Goal: Task Accomplishment & Management: Manage account settings

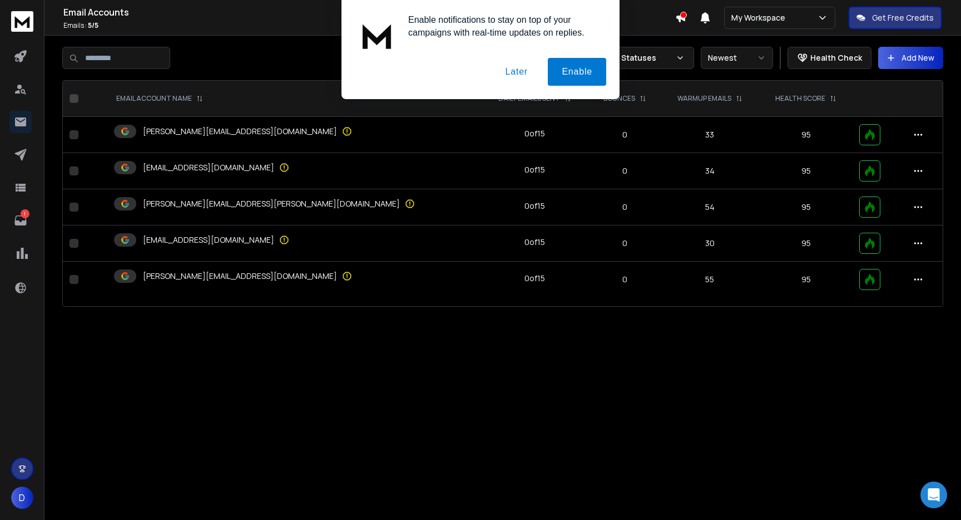
click at [517, 75] on button "Later" at bounding box center [516, 72] width 50 height 28
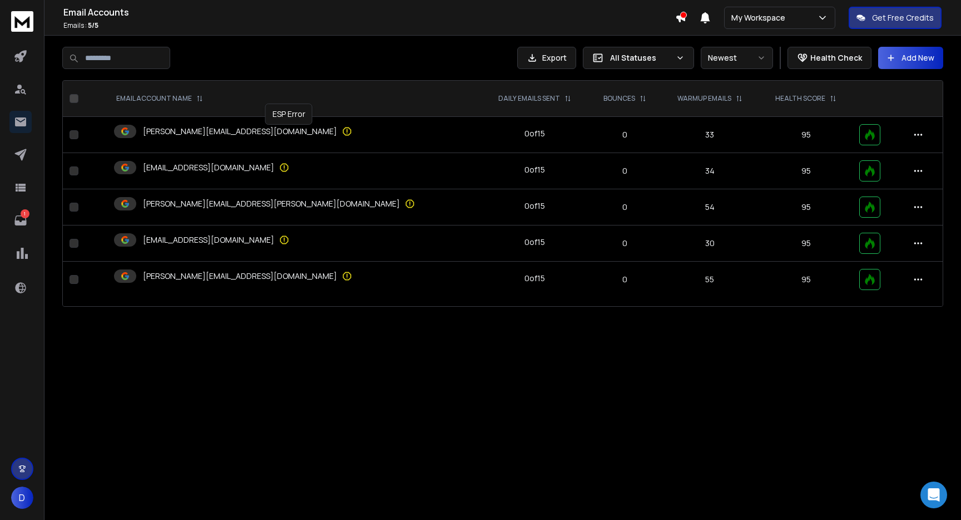
click at [342, 137] on icon at bounding box center [347, 131] width 11 height 11
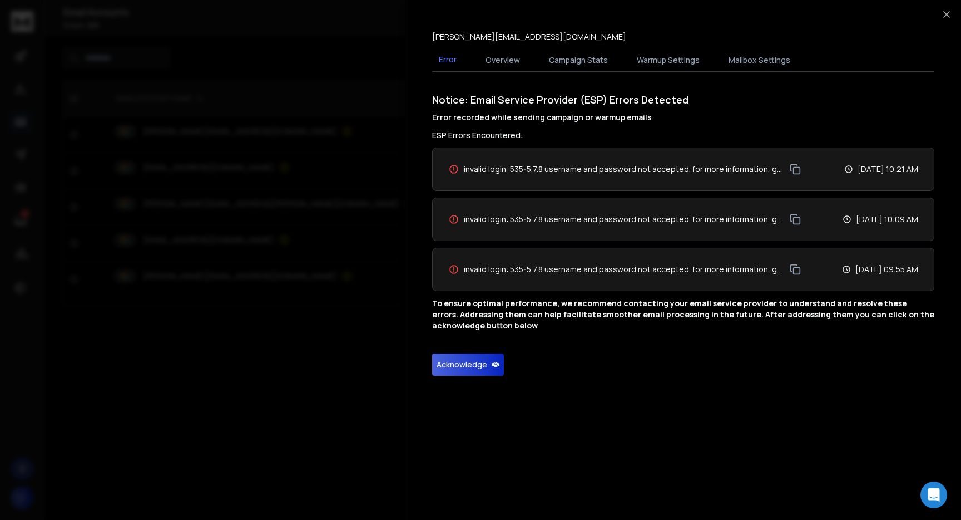
click at [493, 367] on icon at bounding box center [496, 364] width 8 height 4
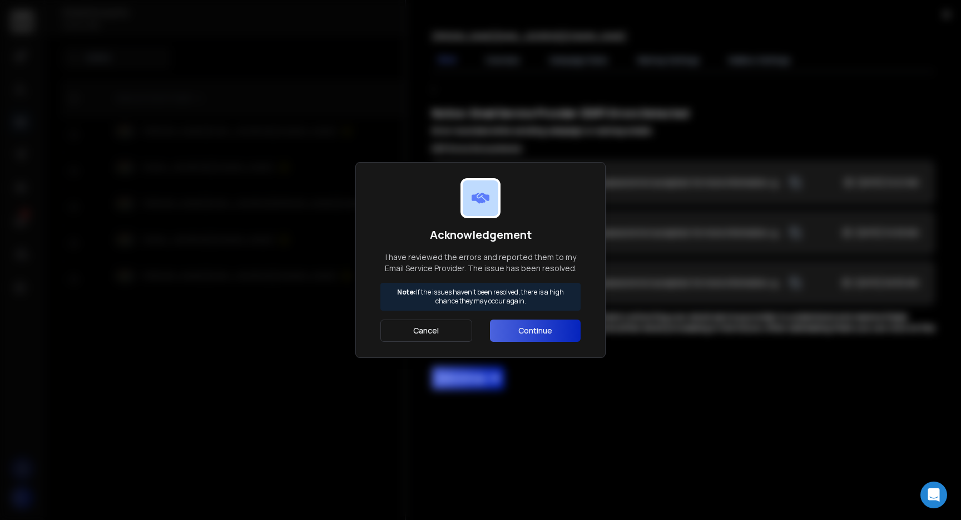
click at [527, 331] on button "Continue" at bounding box center [535, 330] width 91 height 22
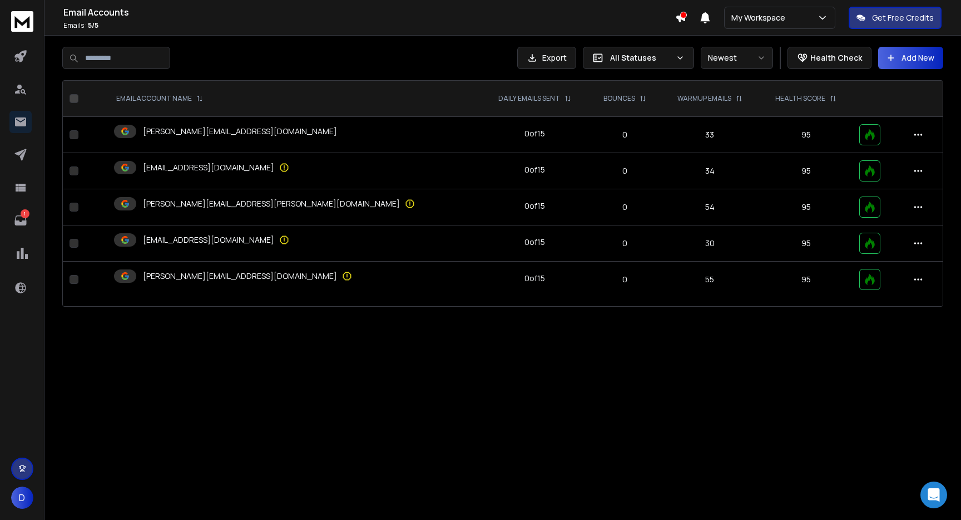
click at [500, 307] on div "Export All Statuses Newest Health Check Add New EMAIL ACCOUNT NAME DAILY EMAILS…" at bounding box center [502, 177] width 881 height 260
click at [279, 167] on icon at bounding box center [284, 167] width 11 height 11
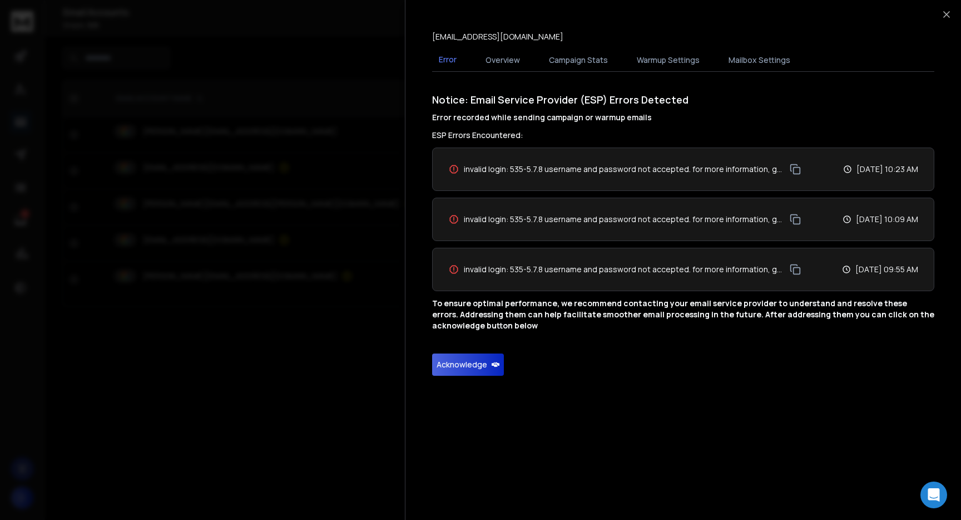
click at [484, 375] on button "Acknowledge" at bounding box center [468, 364] width 72 height 22
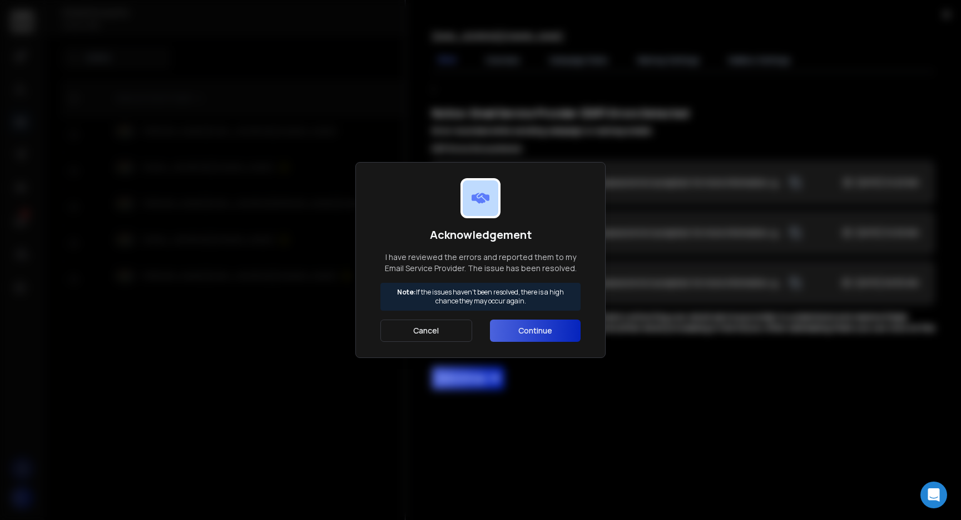
click at [528, 330] on button "Continue" at bounding box center [535, 330] width 91 height 22
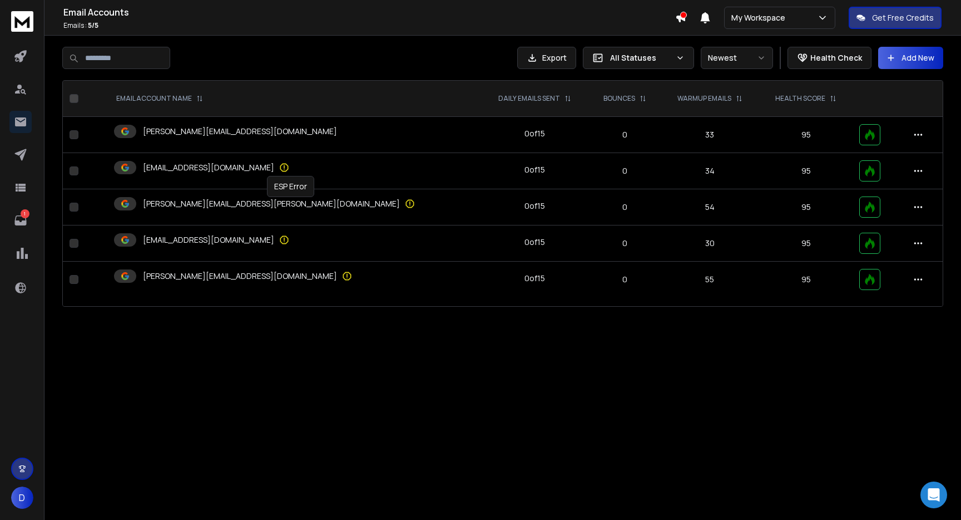
click at [404, 207] on icon at bounding box center [409, 203] width 11 height 11
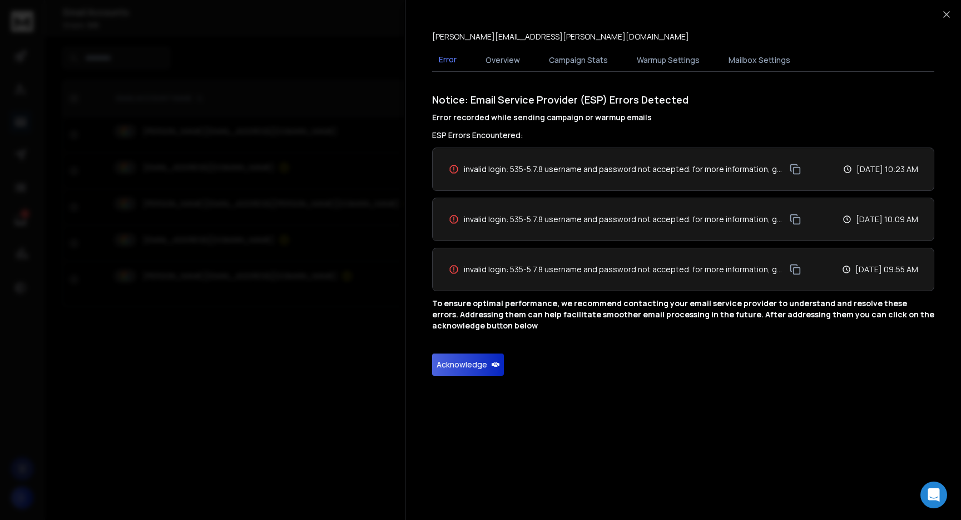
click at [502, 62] on button "Overview" at bounding box center [503, 60] width 48 height 24
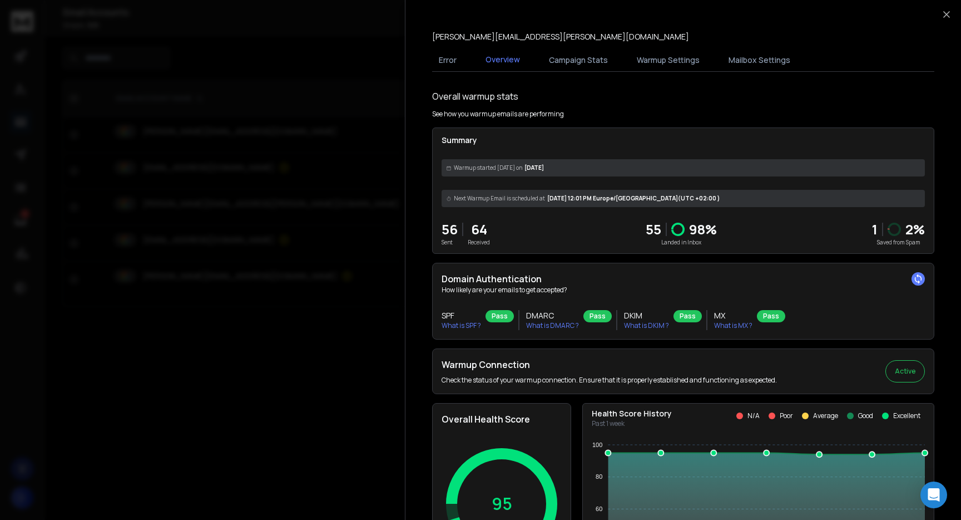
click at [449, 55] on button "Error" at bounding box center [447, 60] width 31 height 24
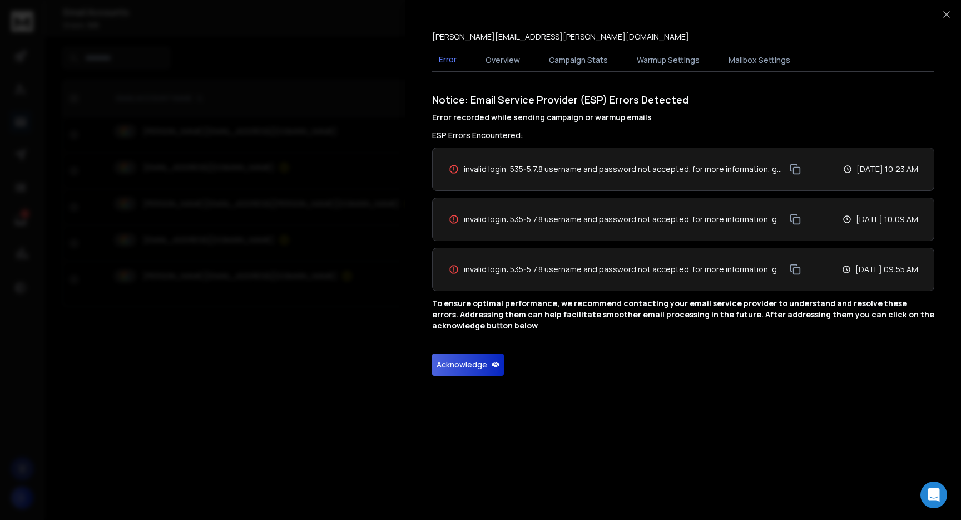
click at [466, 374] on button "Acknowledge" at bounding box center [468, 364] width 72 height 22
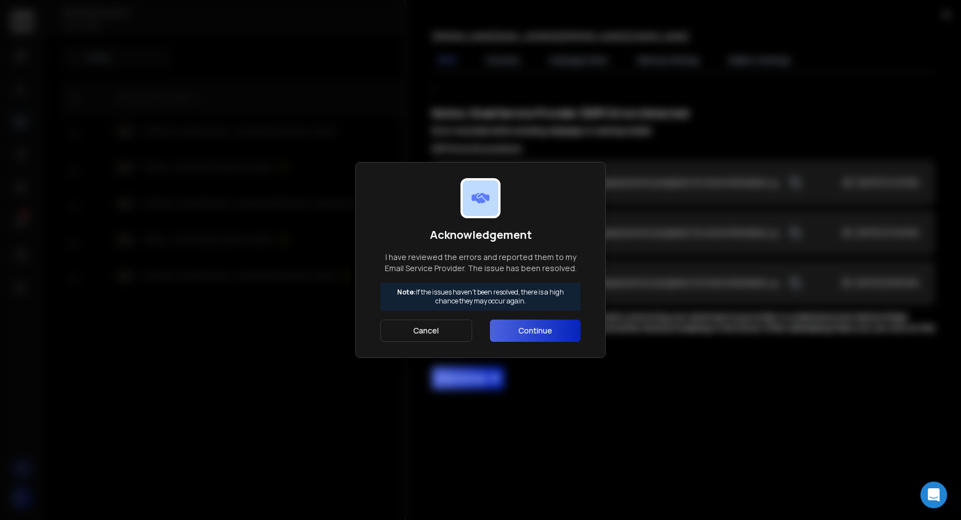
click at [532, 334] on button "Continue" at bounding box center [535, 330] width 91 height 22
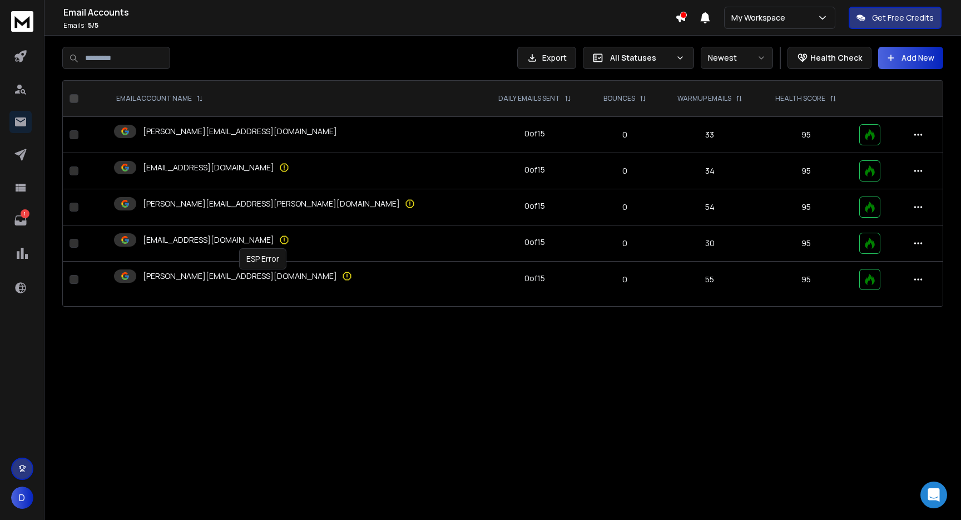
click at [342, 275] on icon at bounding box center [347, 275] width 11 height 11
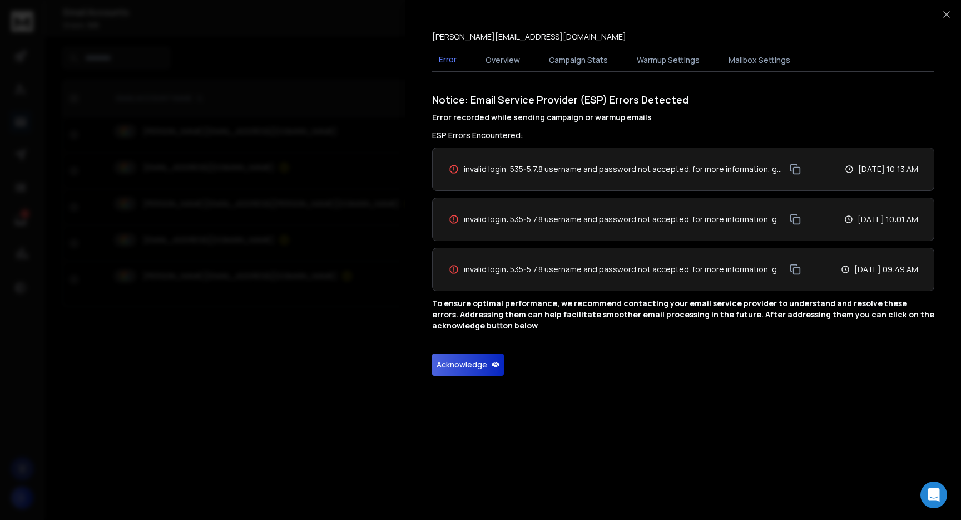
click at [480, 376] on button "Acknowledge" at bounding box center [468, 364] width 72 height 22
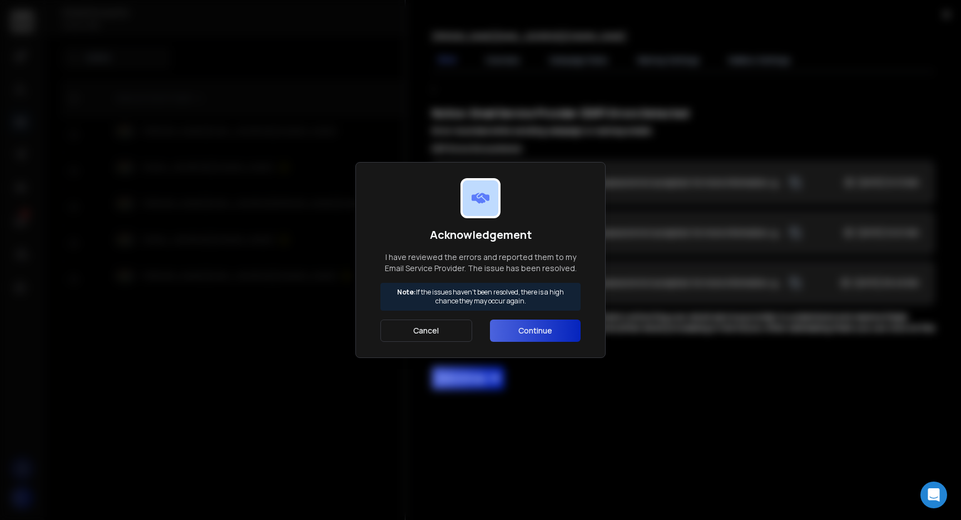
click at [510, 335] on button "Continue" at bounding box center [535, 330] width 91 height 22
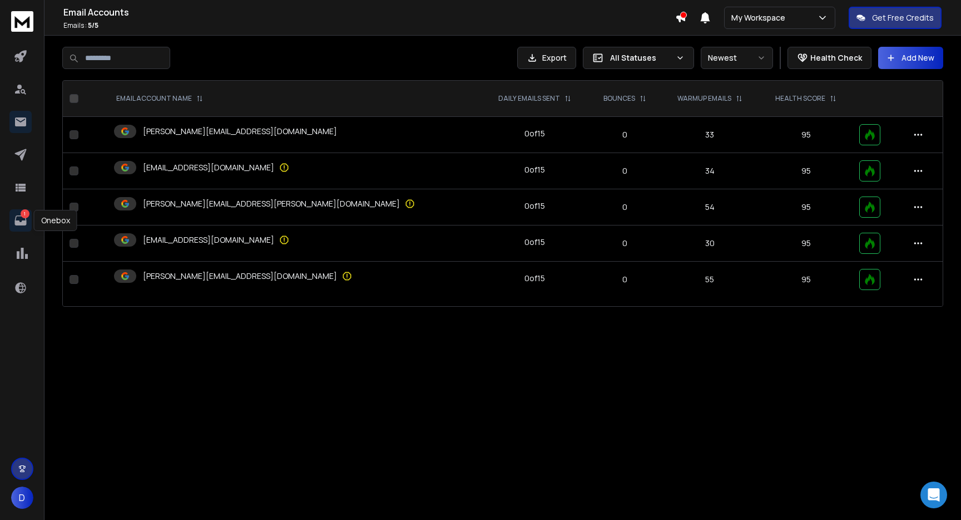
click at [24, 217] on p "1" at bounding box center [25, 213] width 9 height 9
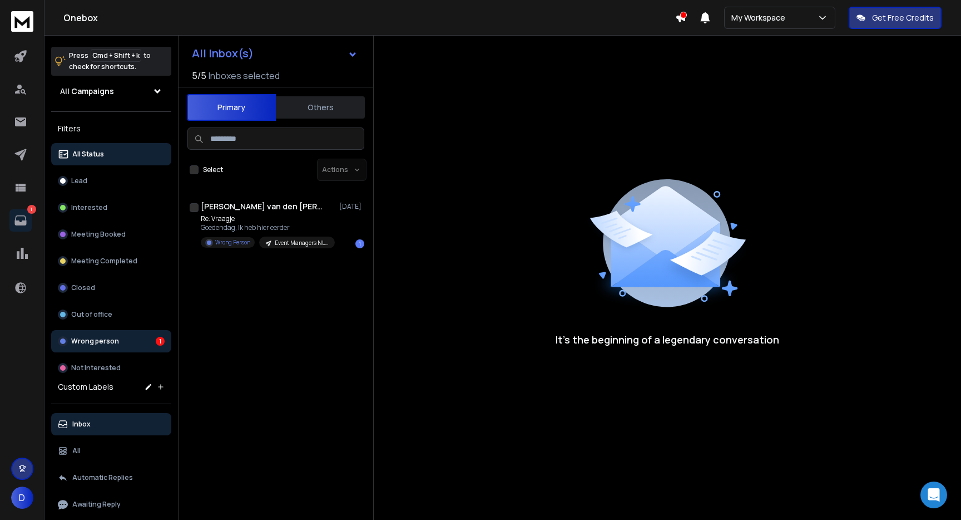
click at [108, 344] on p "Wrong person" at bounding box center [95, 341] width 48 height 9
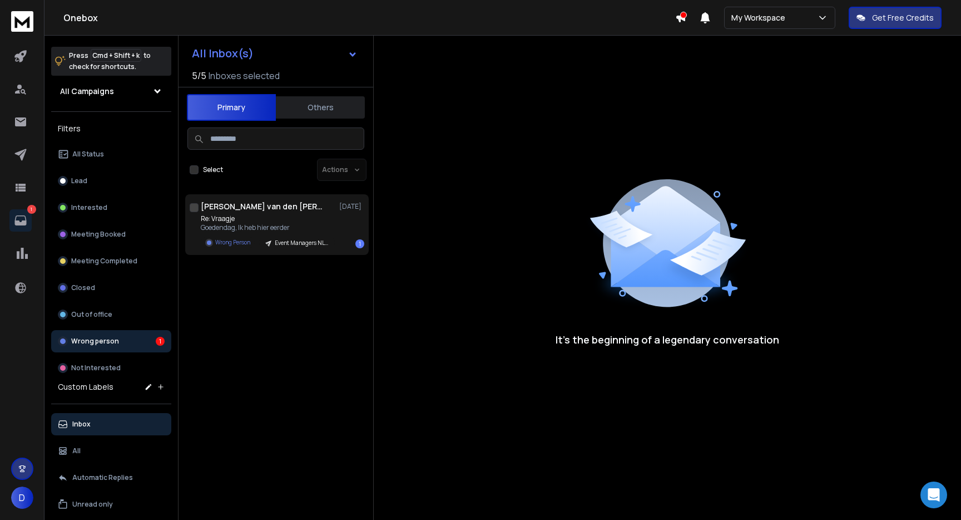
click at [303, 216] on p "Re: Vraagje" at bounding box center [268, 218] width 134 height 9
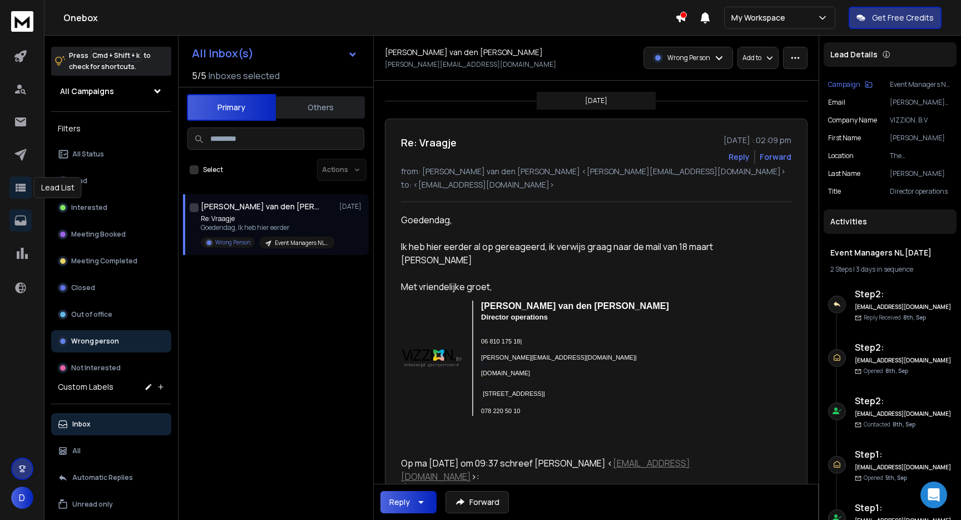
click at [24, 189] on icon at bounding box center [20, 187] width 13 height 13
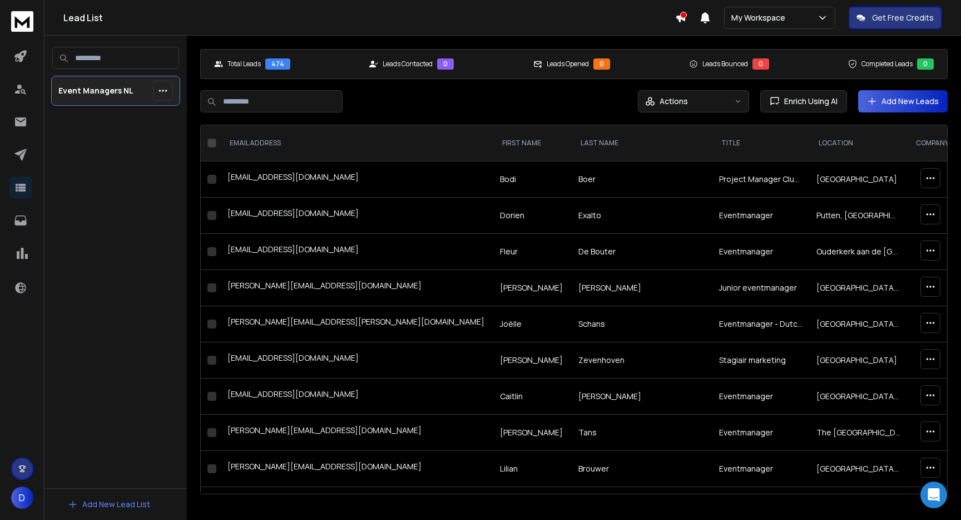
click at [99, 63] on input at bounding box center [115, 58] width 127 height 22
type input "**********"
click at [280, 92] on input at bounding box center [271, 101] width 142 height 22
type input "*"
type input "****"
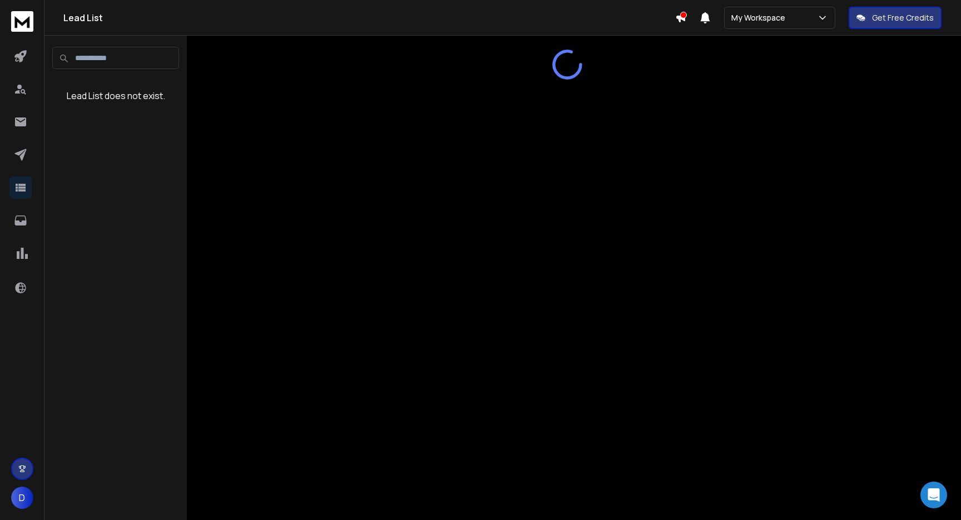
click at [328, 82] on div at bounding box center [567, 65] width 761 height 36
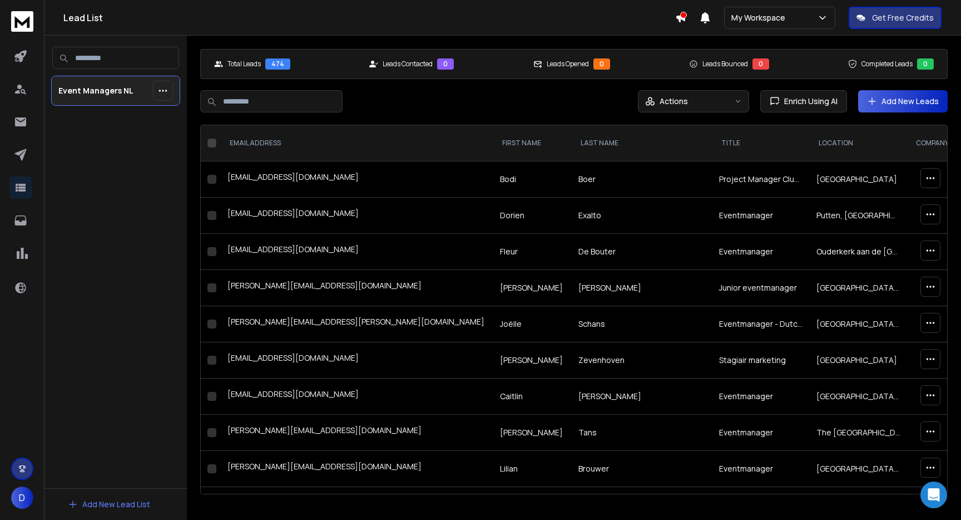
click at [250, 101] on input at bounding box center [271, 101] width 142 height 22
type input "****"
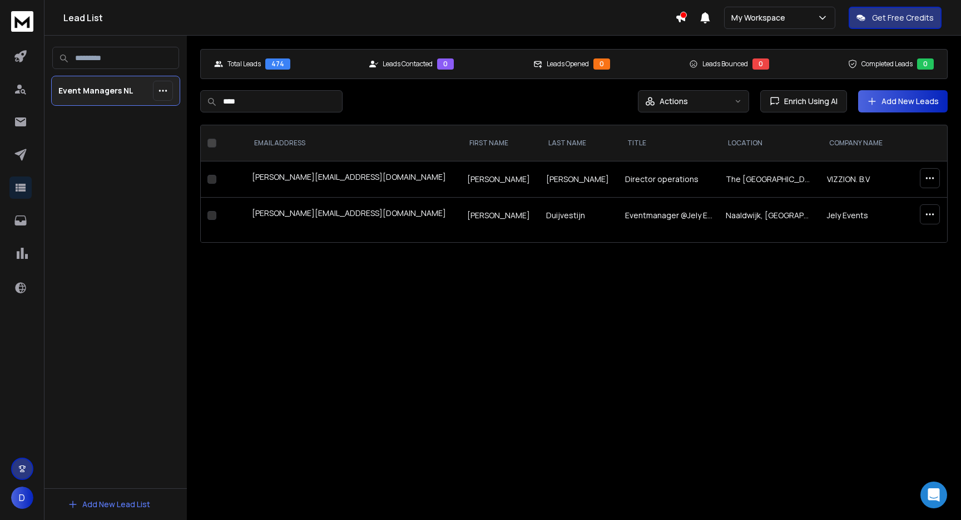
click at [211, 179] on button "button" at bounding box center [212, 179] width 9 height 9
click at [820, 102] on div "Actions" at bounding box center [785, 101] width 85 height 11
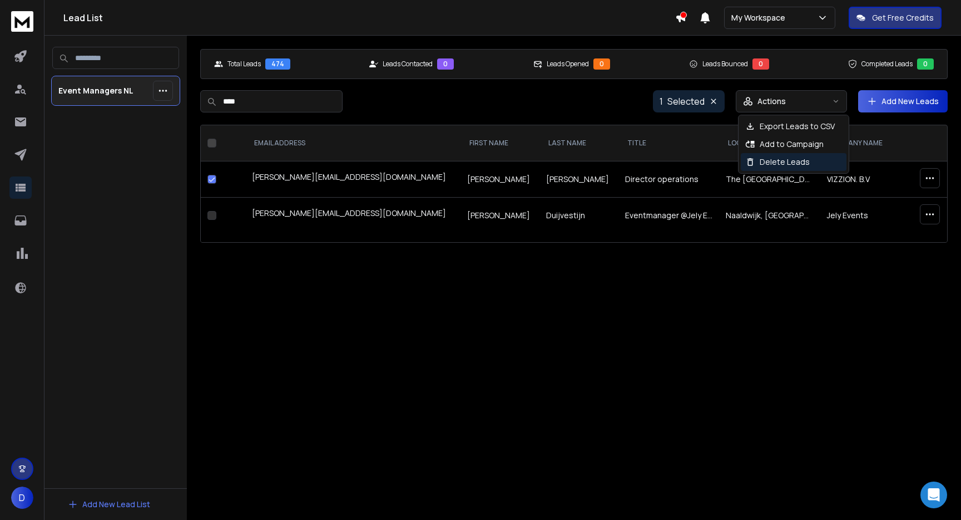
click at [774, 164] on p "Delete Leads" at bounding box center [785, 161] width 50 height 11
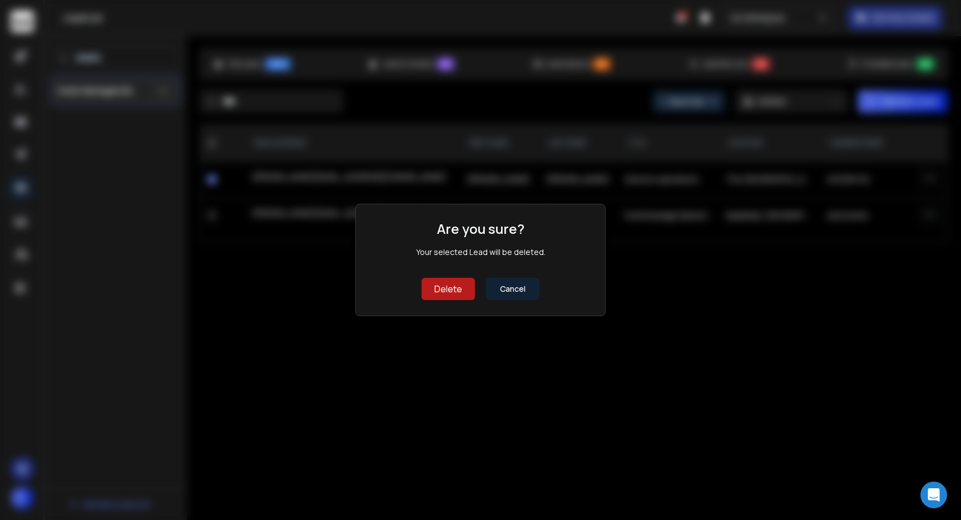
click at [451, 291] on button "Delete" at bounding box center [448, 289] width 53 height 22
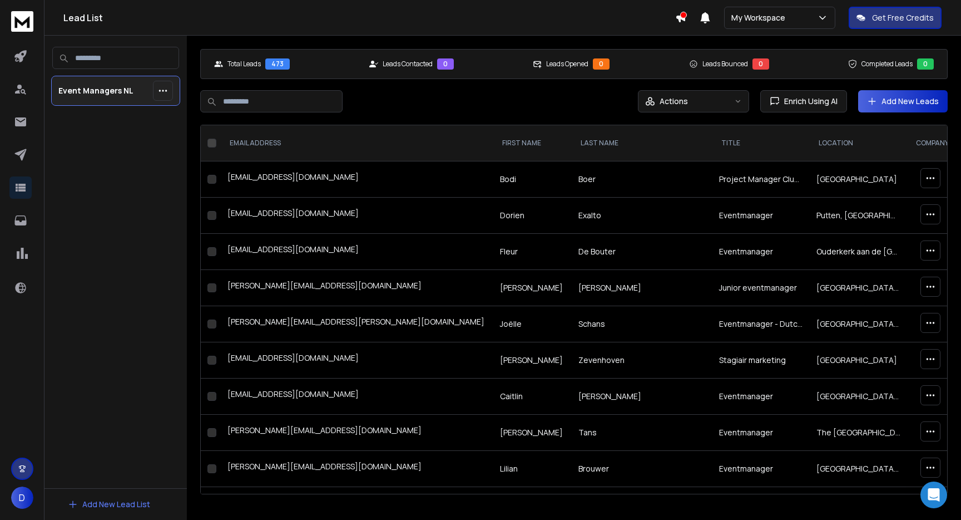
click at [263, 96] on input at bounding box center [271, 101] width 142 height 22
type input "****"
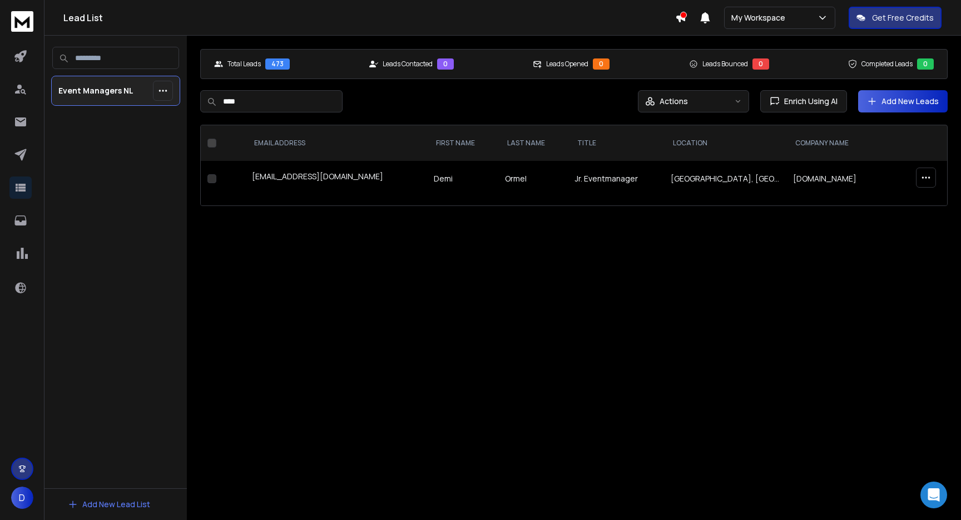
click at [213, 175] on button "button" at bounding box center [212, 178] width 9 height 9
click at [824, 100] on div "Actions" at bounding box center [785, 101] width 85 height 11
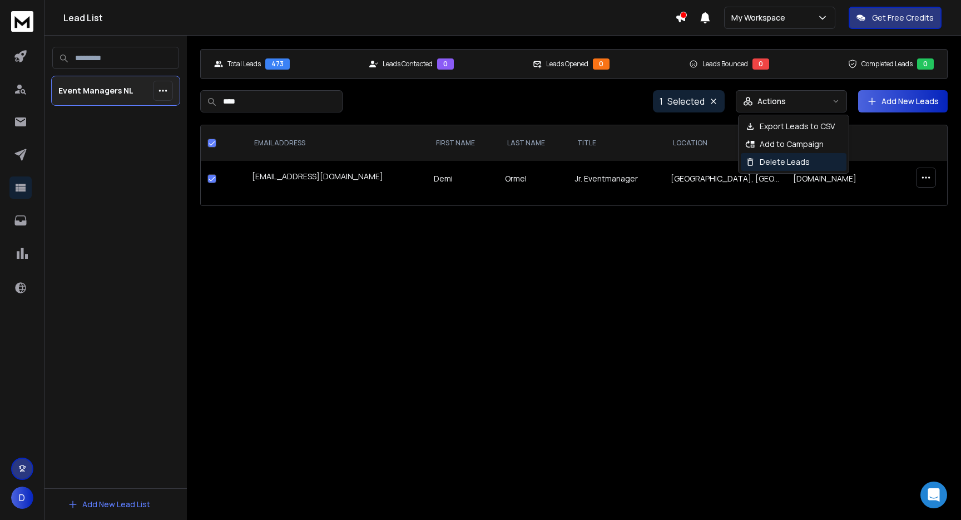
click at [802, 157] on p "Delete Leads" at bounding box center [785, 161] width 50 height 11
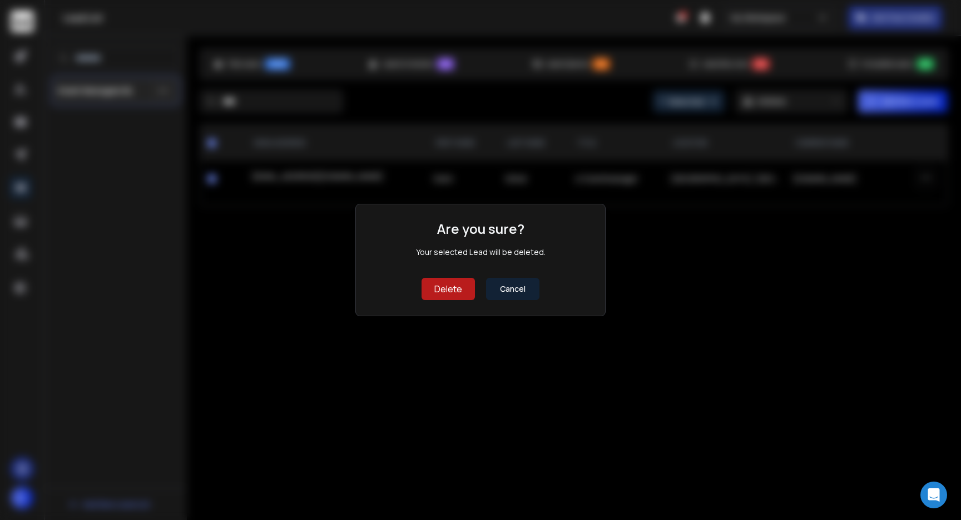
click at [434, 283] on button "Delete" at bounding box center [448, 289] width 53 height 22
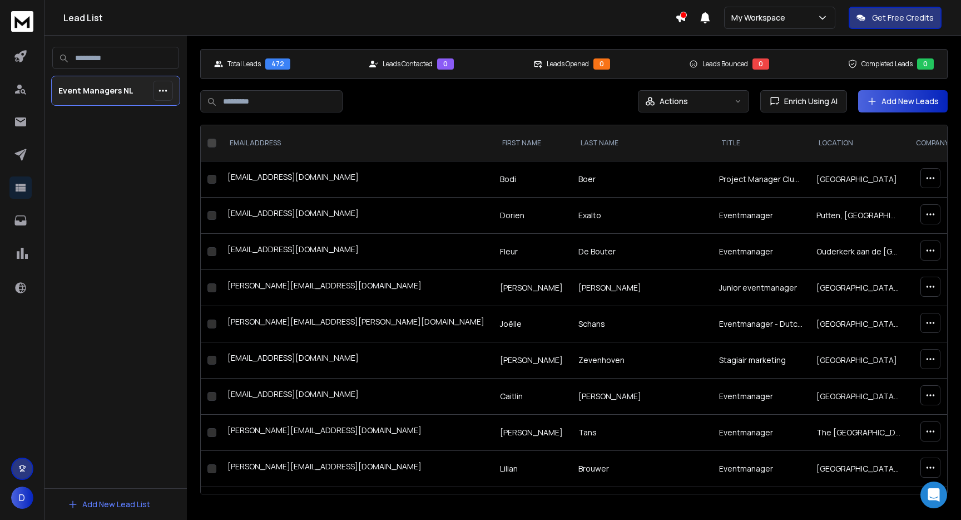
click at [245, 101] on input at bounding box center [271, 101] width 142 height 22
type input "*****"
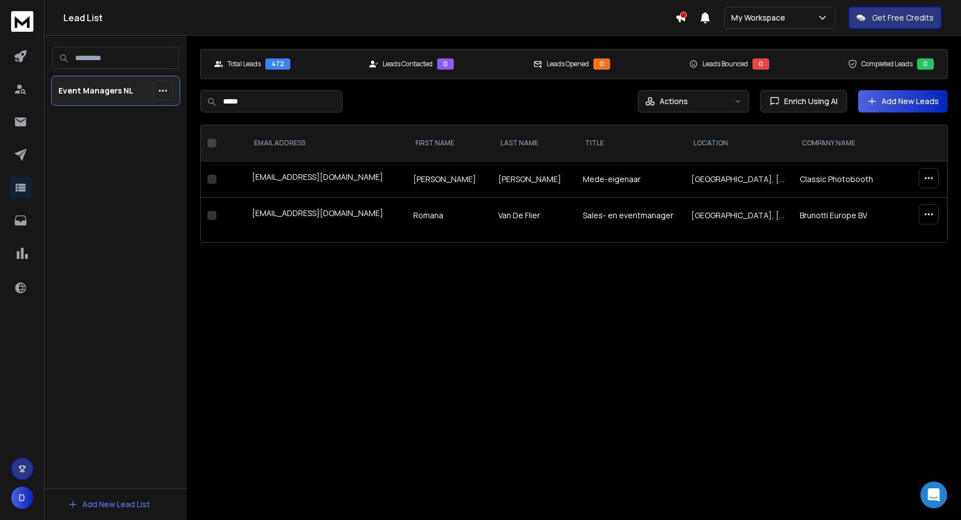
click at [211, 178] on button "button" at bounding box center [212, 179] width 9 height 9
click at [814, 97] on div "Actions" at bounding box center [785, 101] width 85 height 11
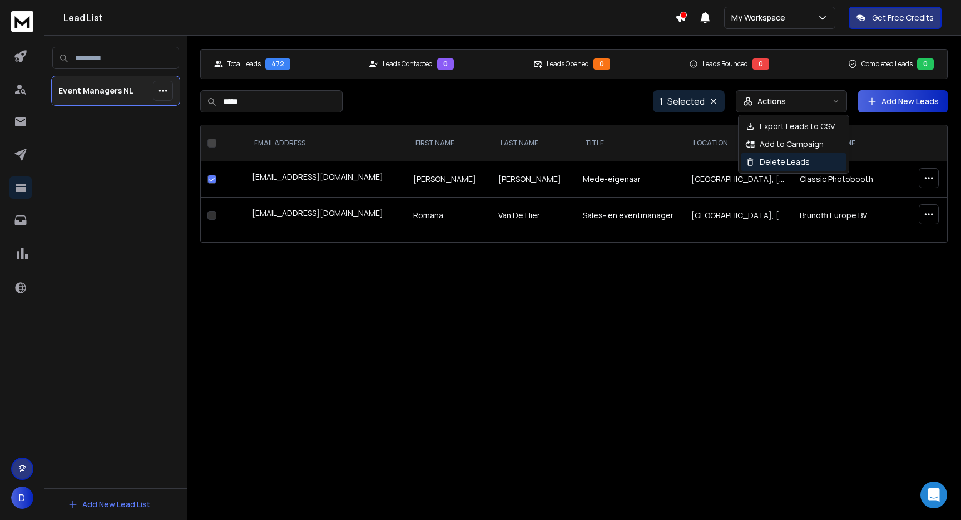
click at [788, 159] on p "Delete Leads" at bounding box center [785, 161] width 50 height 11
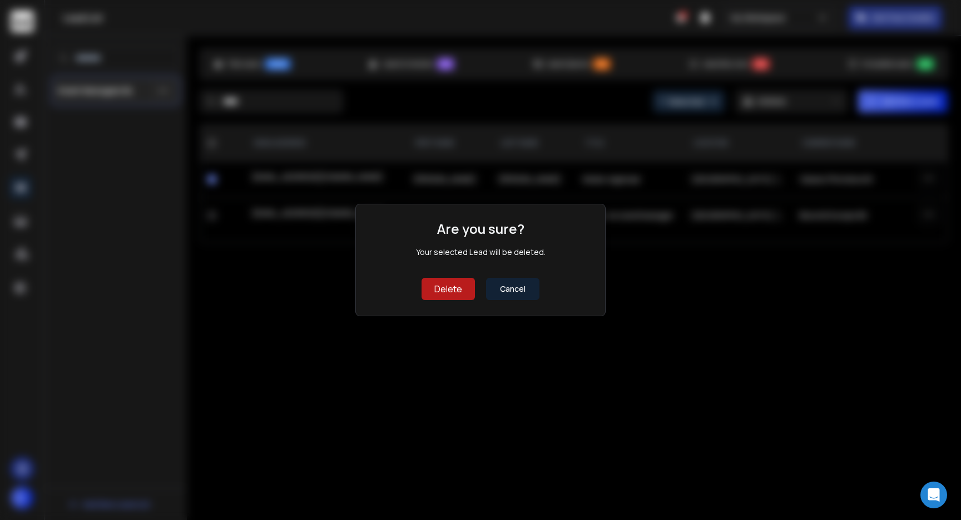
click at [429, 288] on button "Delete" at bounding box center [448, 289] width 53 height 22
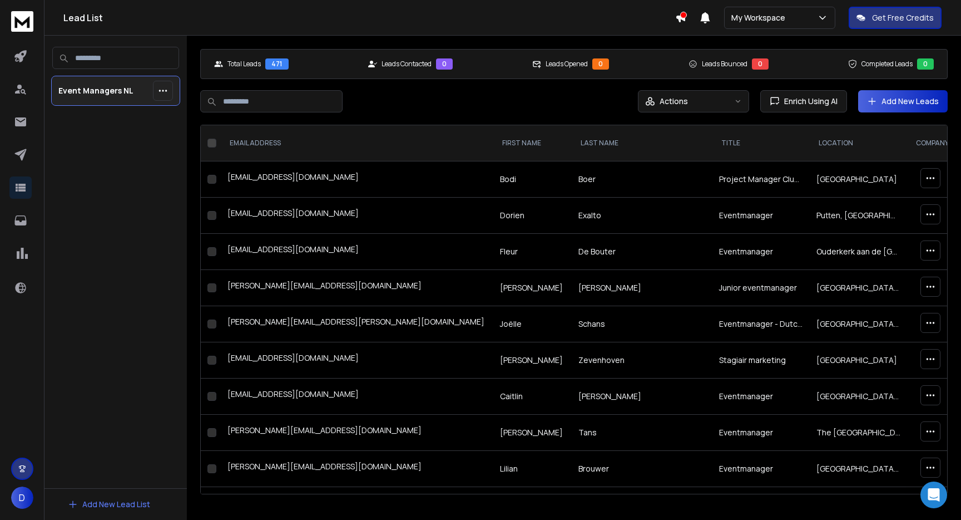
click at [260, 104] on input at bounding box center [271, 101] width 142 height 22
type input "****"
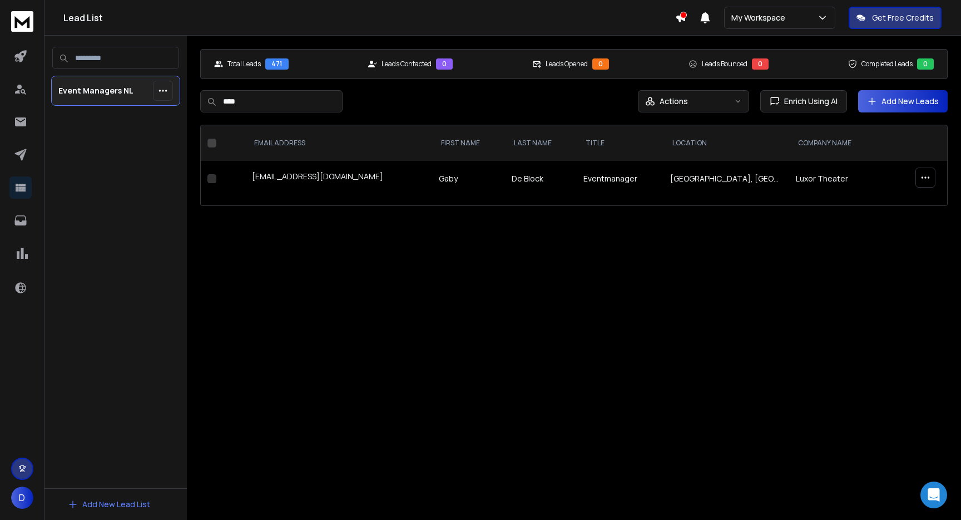
click at [213, 176] on button "button" at bounding box center [212, 178] width 9 height 9
click at [791, 101] on div "Actions" at bounding box center [785, 101] width 85 height 11
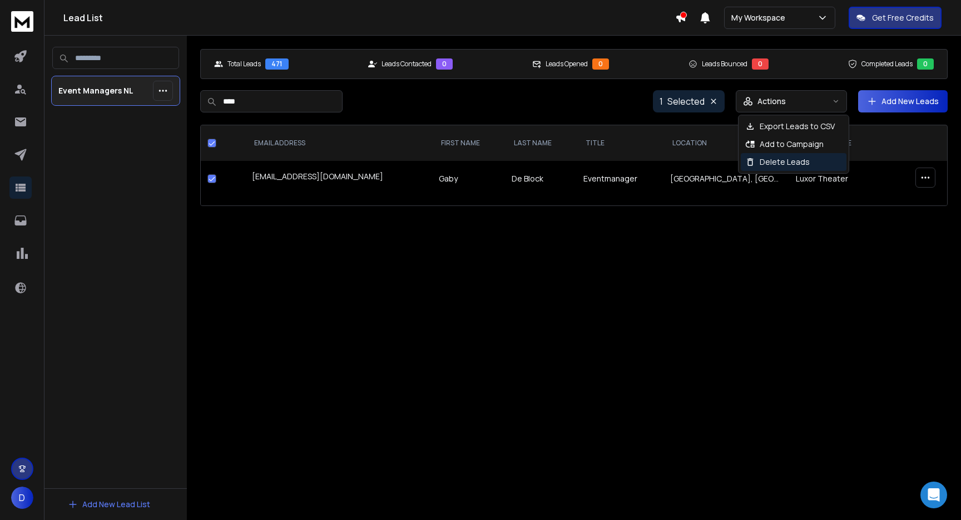
click at [786, 160] on p "Delete Leads" at bounding box center [785, 161] width 50 height 11
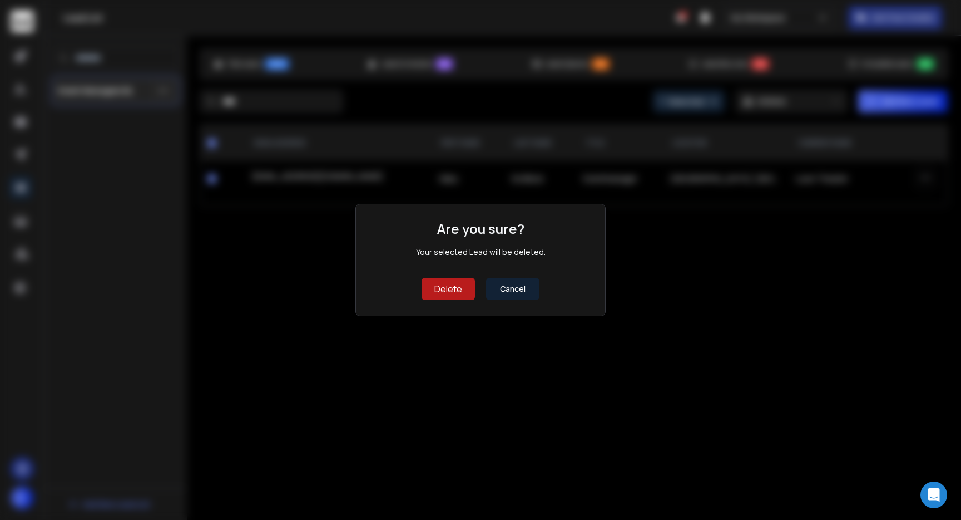
click at [450, 289] on button "Delete" at bounding box center [448, 289] width 53 height 22
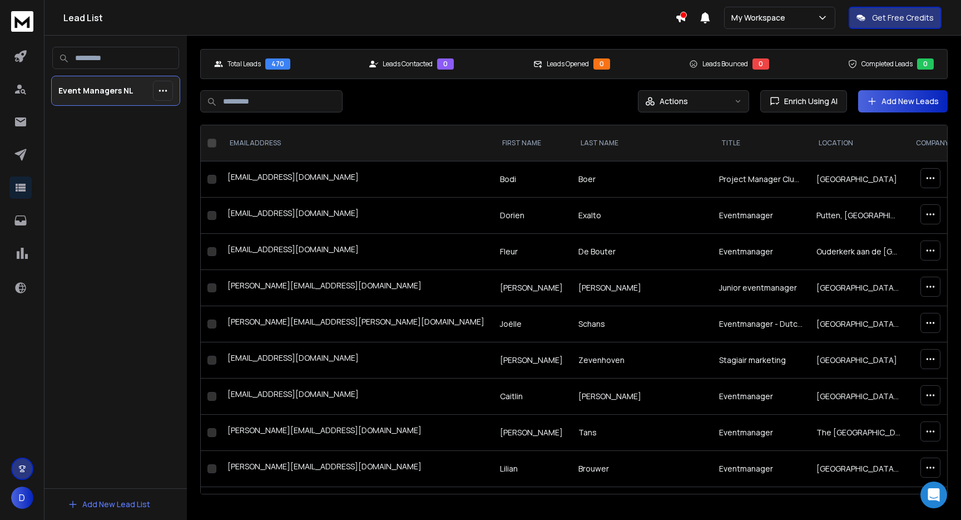
click at [256, 97] on input at bounding box center [271, 101] width 142 height 22
type input "*******"
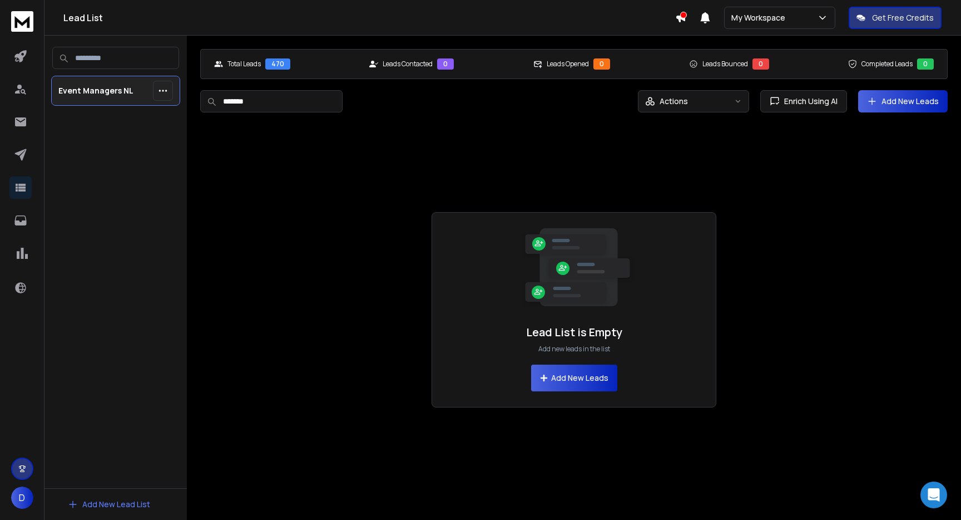
click at [405, 348] on div "Lead List is Empty Add new leads in the list Add New Leads" at bounding box center [574, 309] width 748 height 195
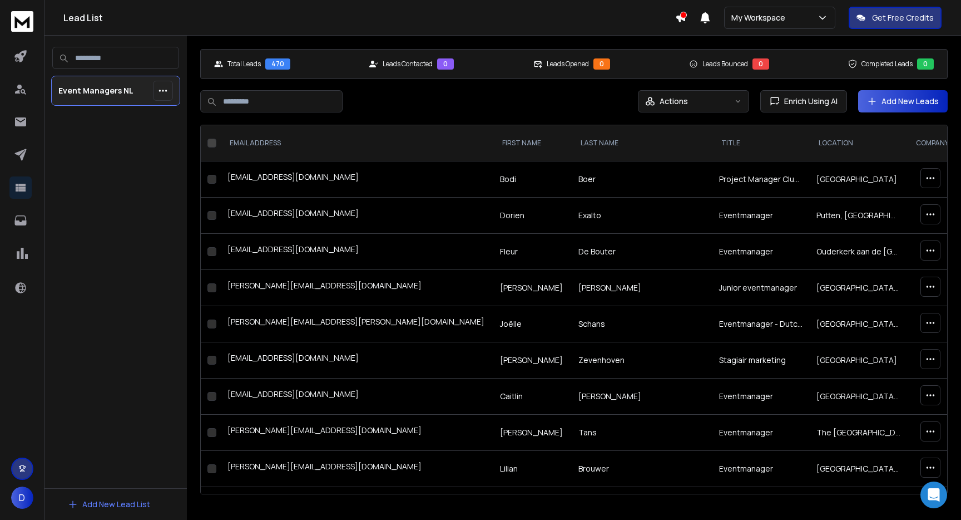
click at [234, 95] on input at bounding box center [271, 101] width 142 height 22
type input "*******"
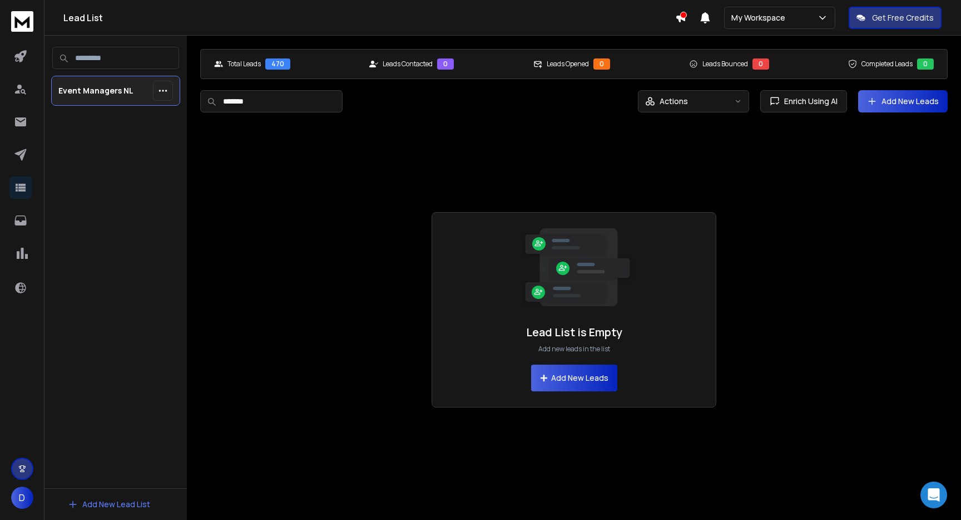
click at [273, 67] on div "470" at bounding box center [277, 63] width 25 height 11
drag, startPoint x: 260, startPoint y: 106, endPoint x: 176, endPoint y: 103, distance: 83.5
click at [176, 103] on div "Event Managers NL Add New Lead List Total Leads 470 Leads Contacted 0 Leads Ope…" at bounding box center [503, 272] width 917 height 472
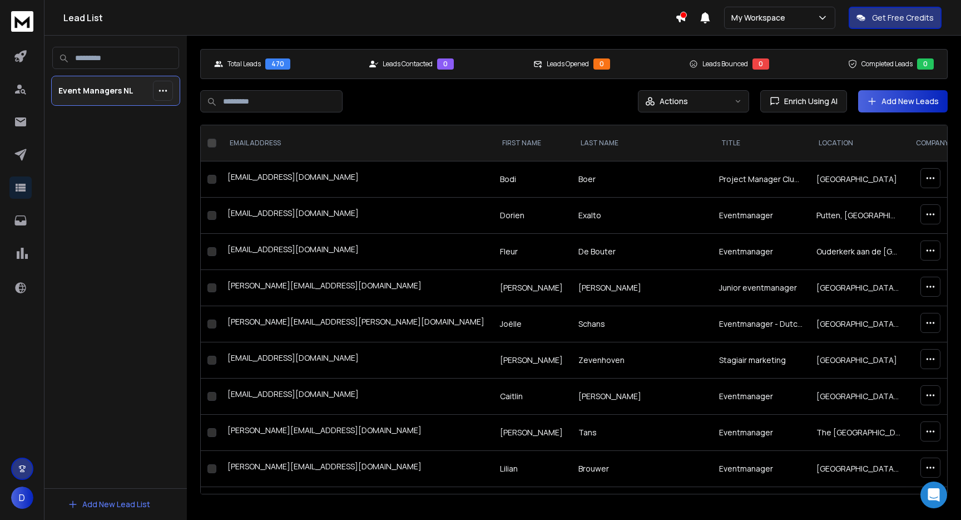
click at [267, 104] on input at bounding box center [271, 101] width 142 height 22
type input "***"
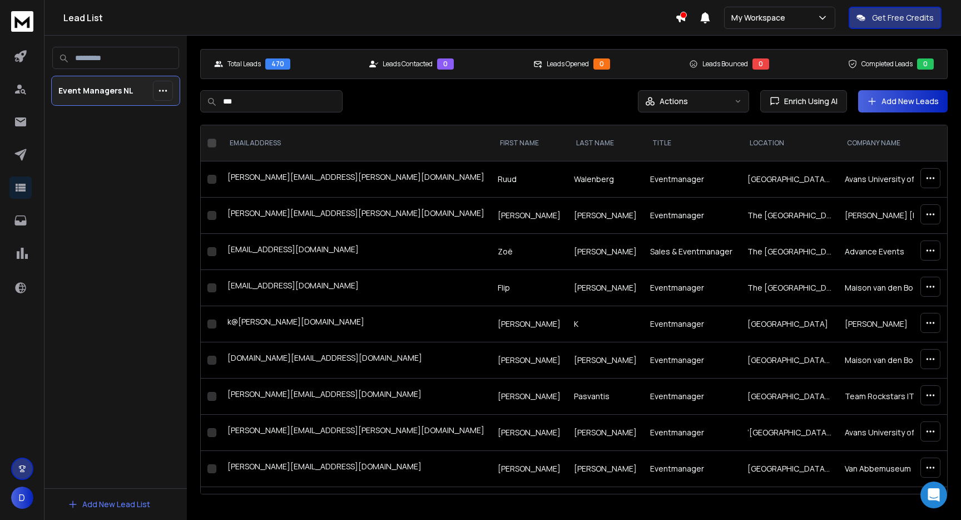
click at [277, 107] on input "***" at bounding box center [271, 101] width 142 height 22
type input "**********"
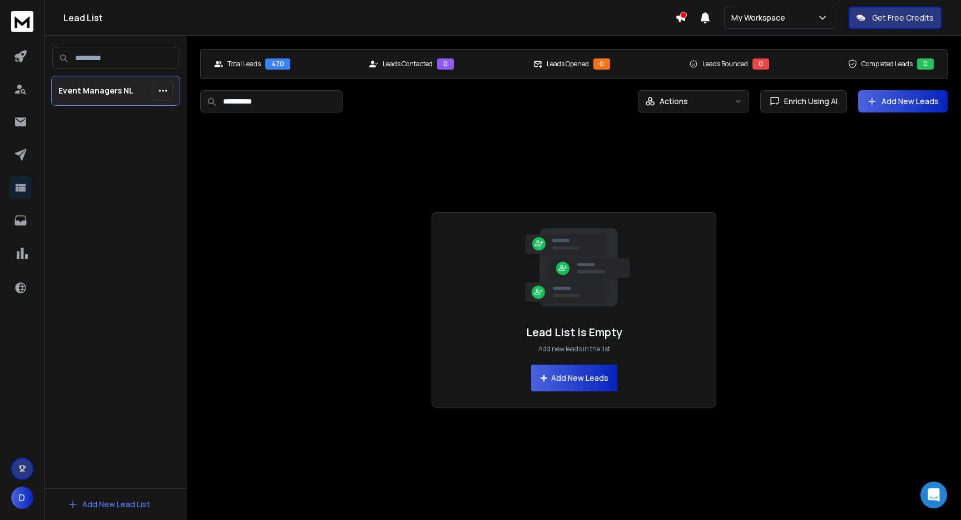
click at [438, 322] on div "Lead List is Empty Add new leads in the list Add New Leads" at bounding box center [574, 309] width 285 height 195
click at [25, 55] on icon at bounding box center [20, 56] width 12 height 12
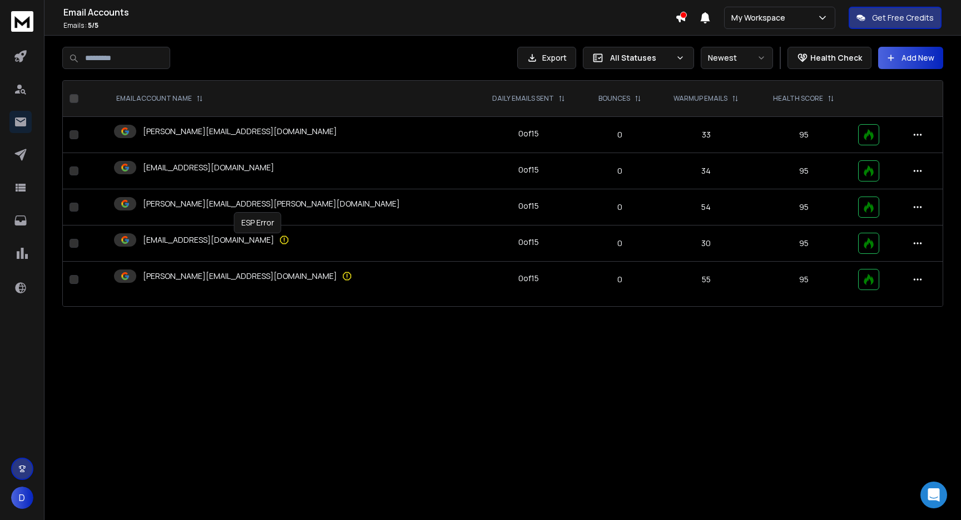
click at [279, 242] on icon at bounding box center [284, 239] width 11 height 11
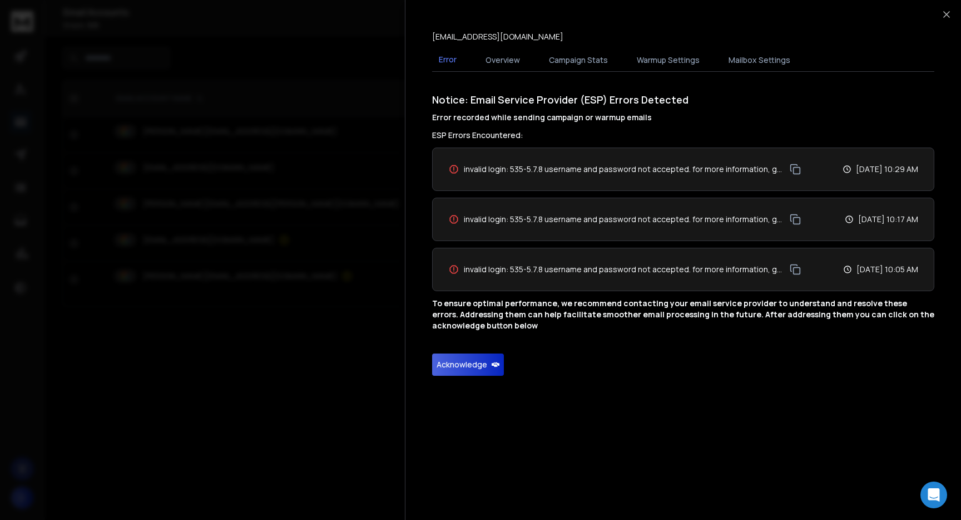
click at [467, 364] on button "Acknowledge" at bounding box center [468, 364] width 72 height 22
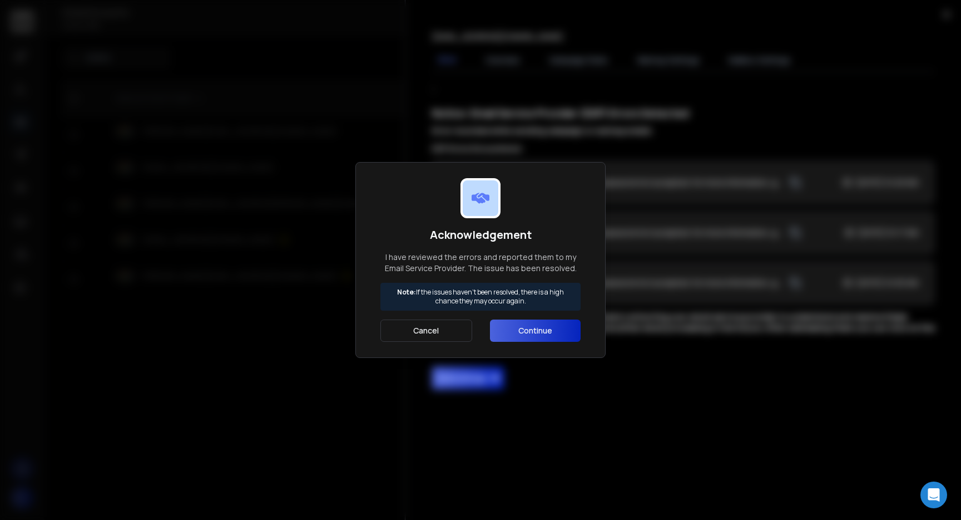
click at [520, 324] on button "Continue" at bounding box center [535, 330] width 91 height 22
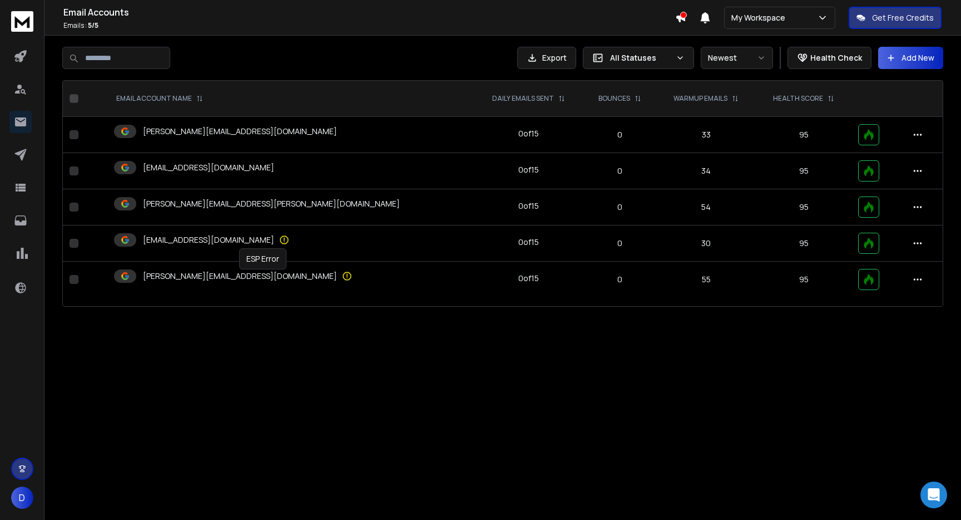
click at [342, 275] on icon at bounding box center [347, 275] width 11 height 11
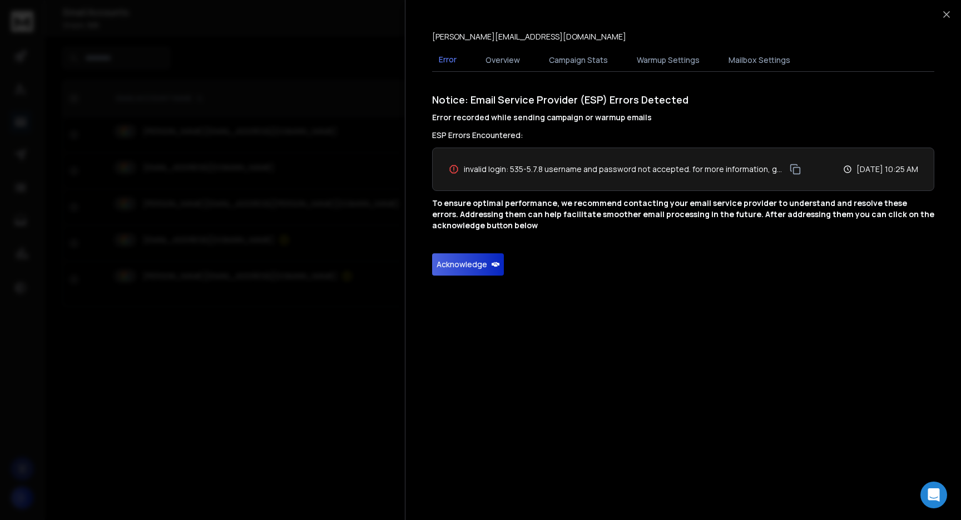
click at [467, 261] on button "Acknowledge" at bounding box center [468, 264] width 72 height 22
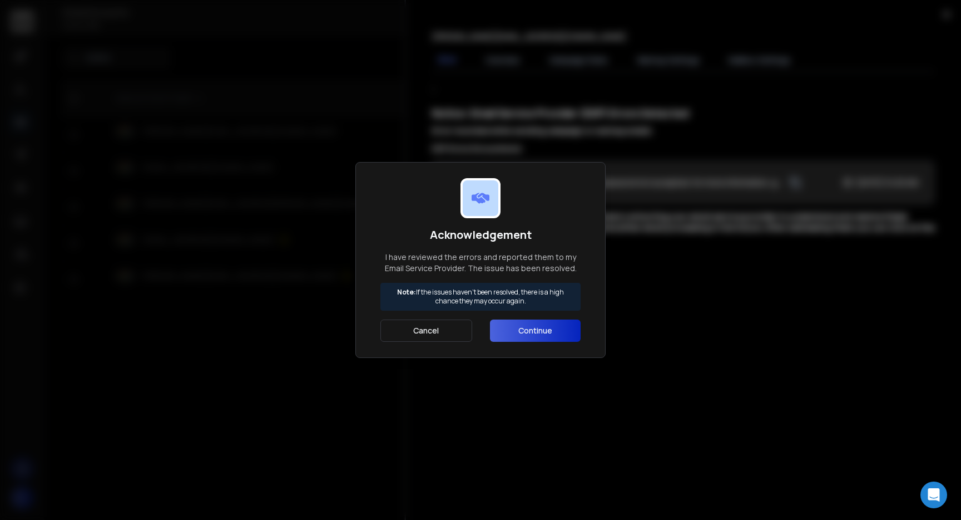
click at [544, 331] on button "Continue" at bounding box center [535, 330] width 91 height 22
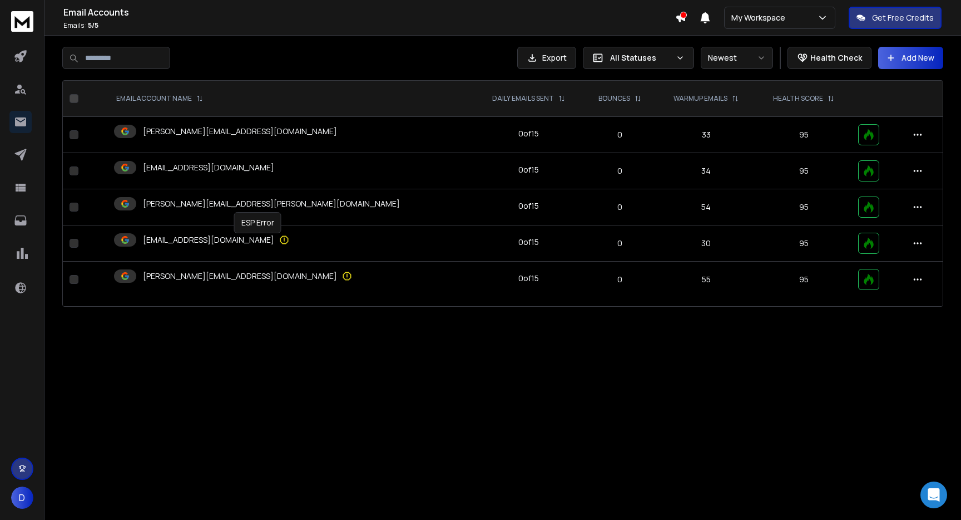
click at [280, 243] on icon at bounding box center [284, 240] width 8 height 8
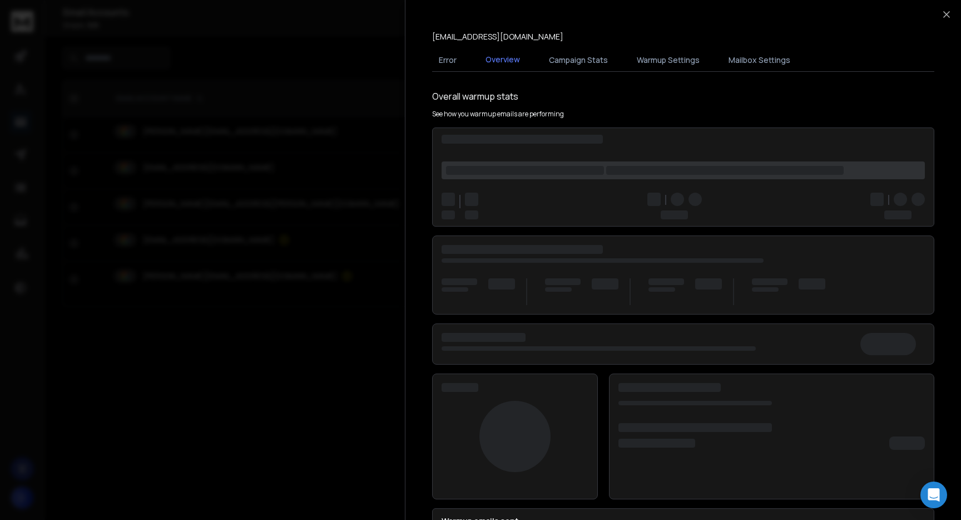
click at [302, 342] on div at bounding box center [480, 260] width 961 height 520
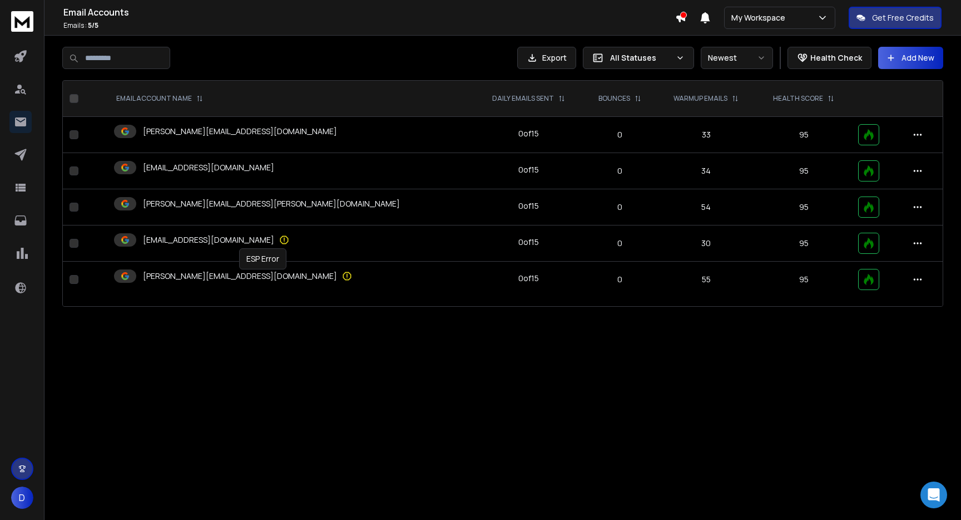
click at [342, 281] on icon at bounding box center [347, 275] width 11 height 11
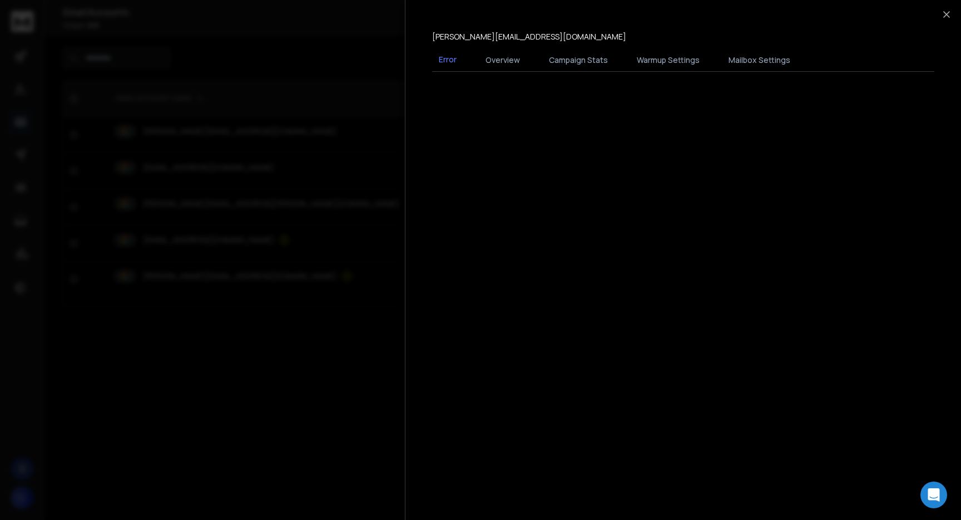
click at [539, 299] on div "Multi Select Table Sheet david@davidnathanmagic.com Error Overview Campaign Sta…" at bounding box center [683, 260] width 556 height 520
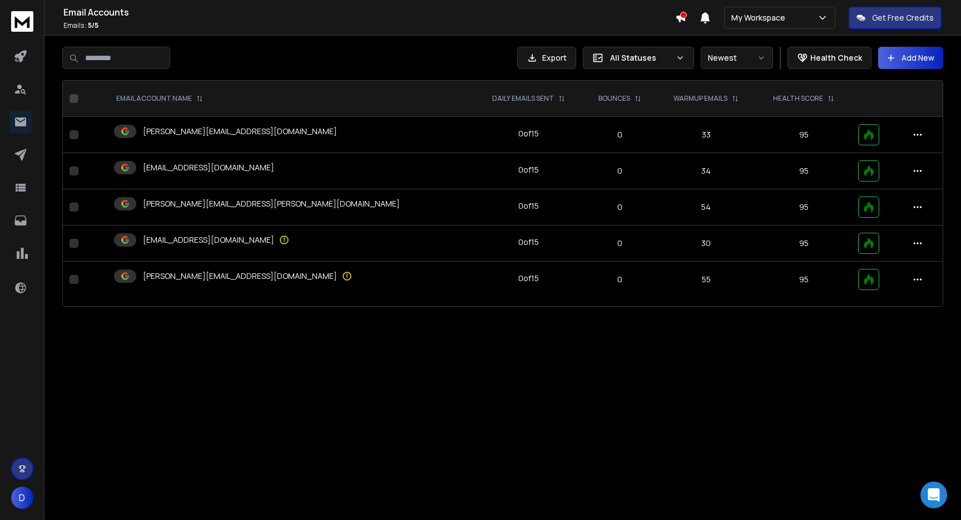
click at [474, 124] on td "0 of 15" at bounding box center [529, 131] width 110 height 29
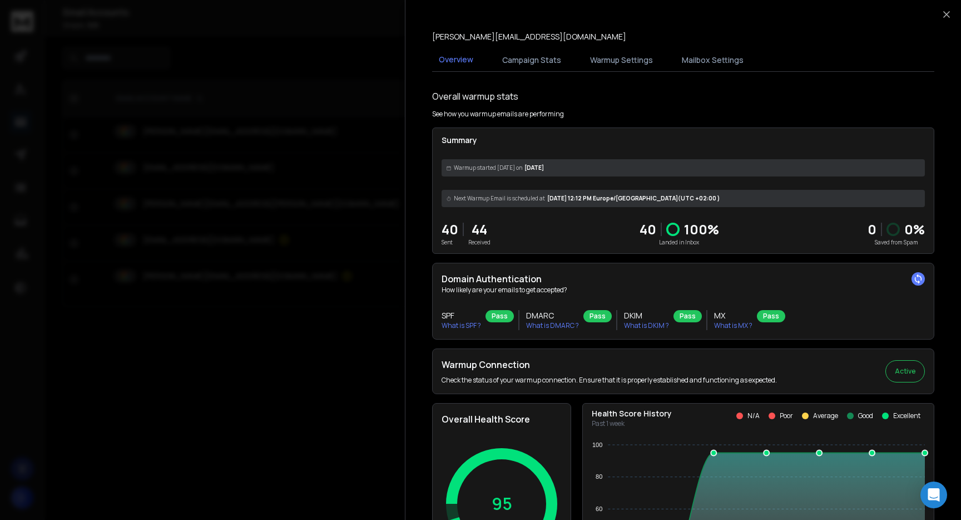
click at [531, 58] on button "Campaign Stats" at bounding box center [532, 60] width 72 height 24
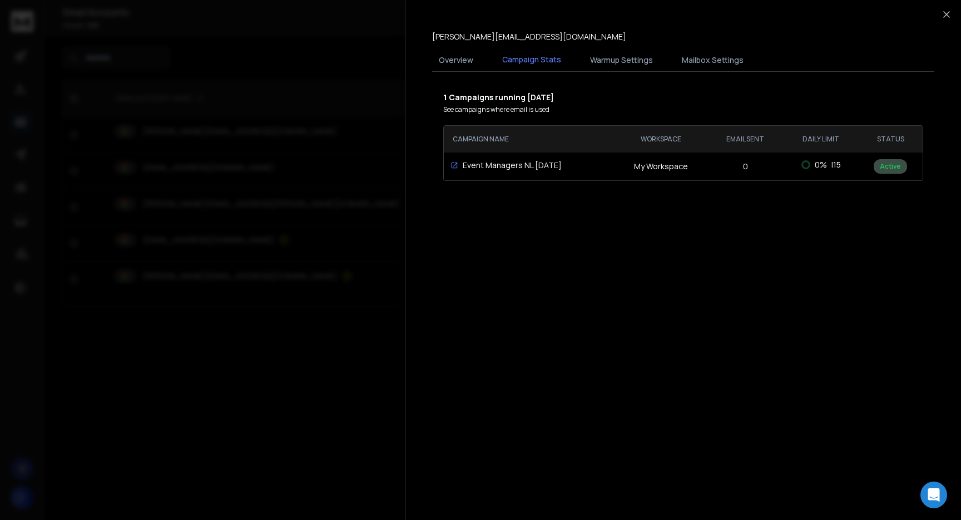
click at [346, 250] on div at bounding box center [480, 260] width 961 height 520
